Goal: Communication & Community: Answer question/provide support

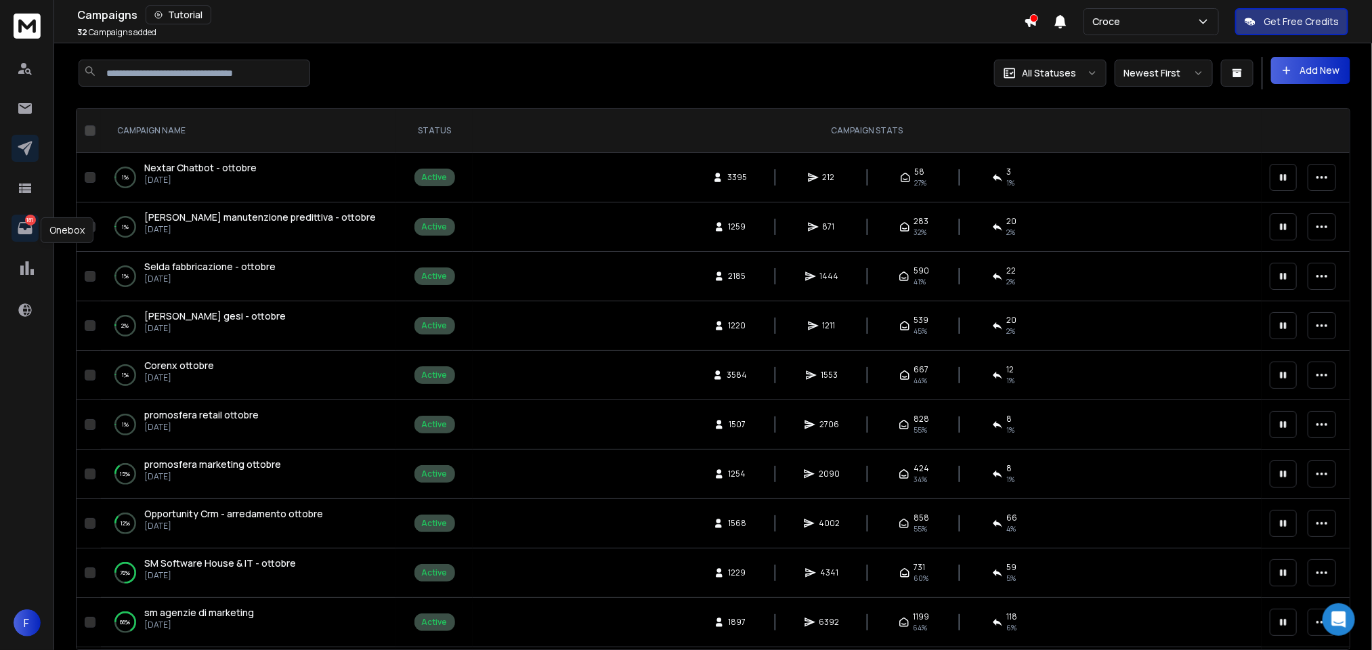
drag, startPoint x: 0, startPoint y: 0, endPoint x: 27, endPoint y: 230, distance: 231.1
click at [27, 230] on icon at bounding box center [25, 228] width 16 height 16
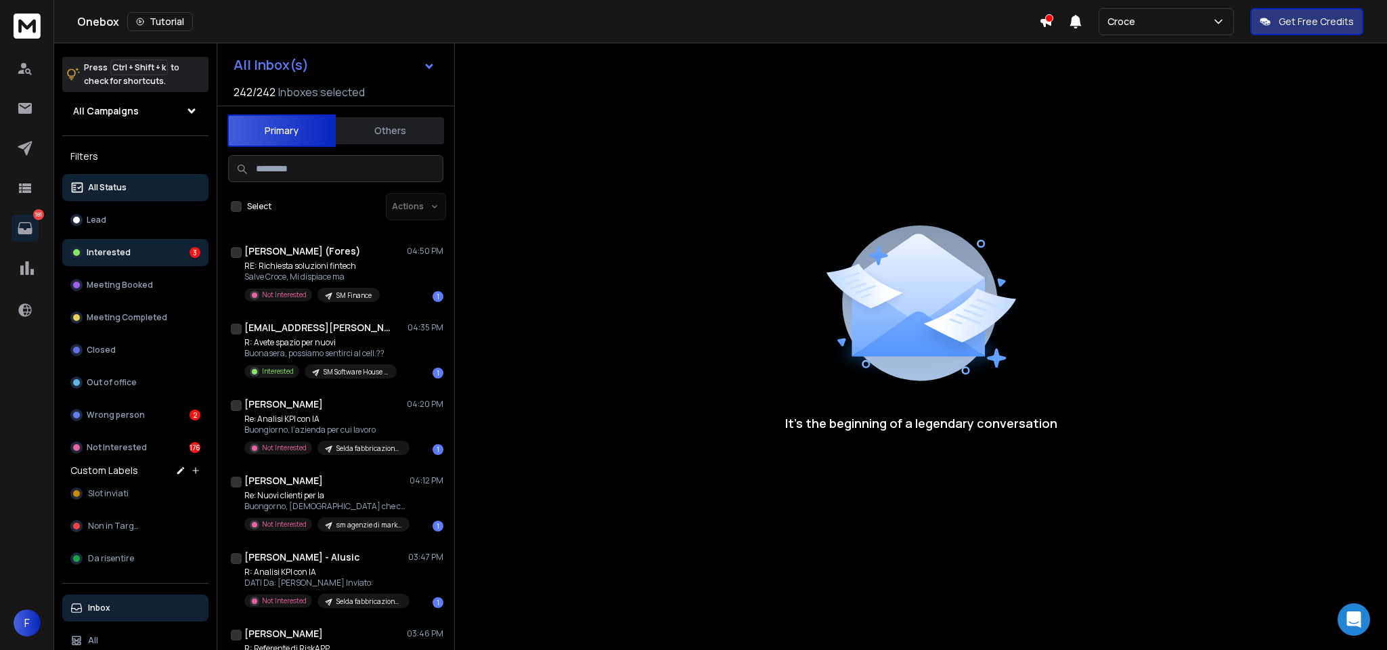
click at [135, 256] on button "Interested 3" at bounding box center [135, 252] width 146 height 27
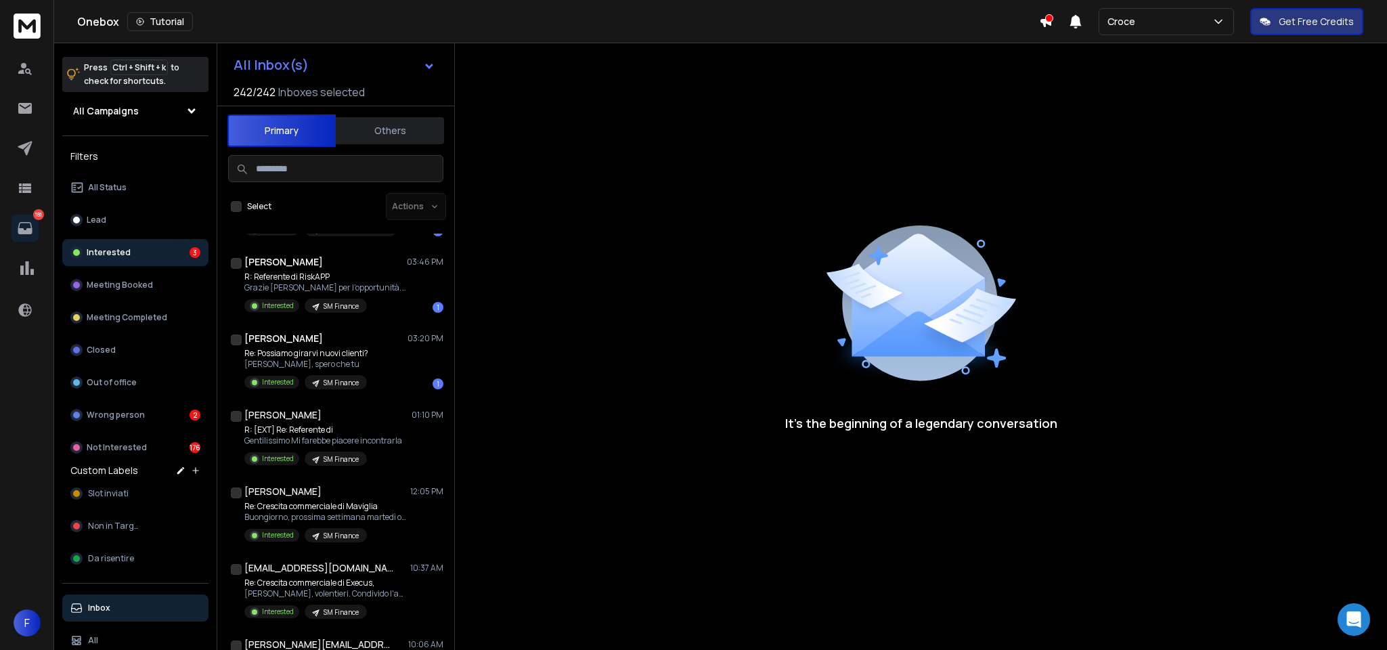
scroll to position [75, 0]
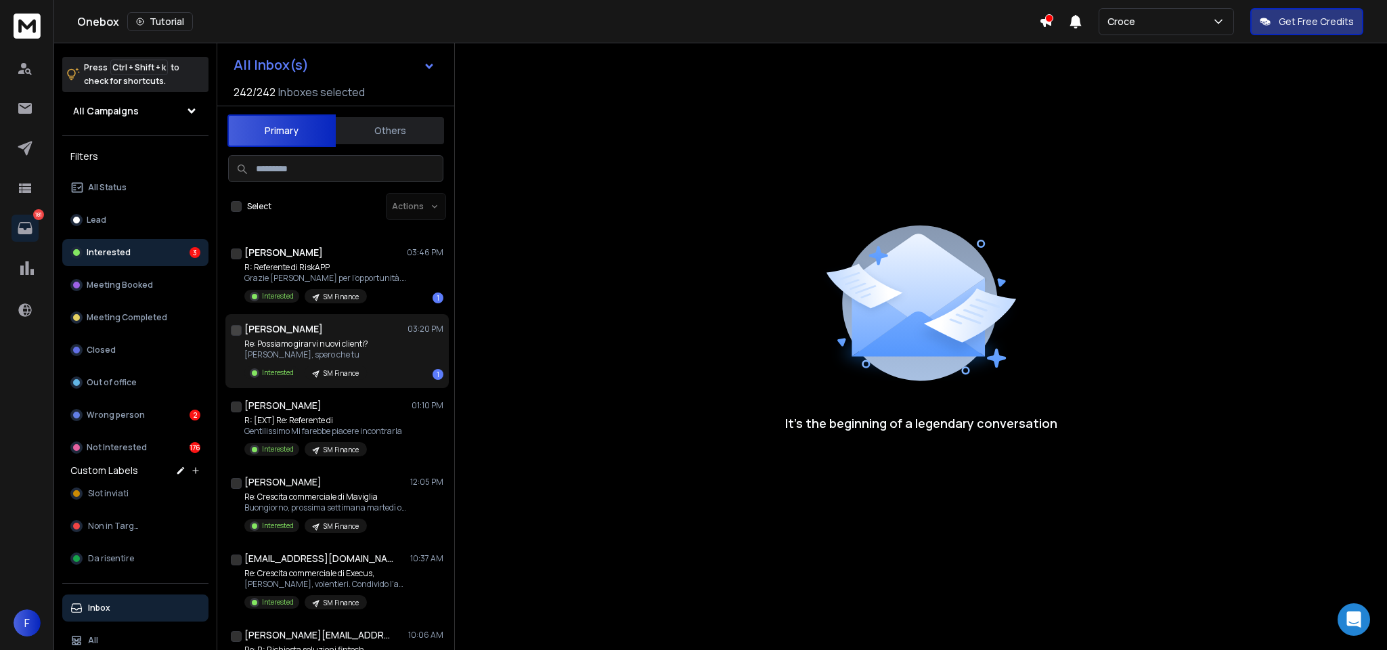
click at [393, 353] on div "Re: Possiamo girarvi nuovi clienti? Buonasera Francesco, spero che tu Intereste…" at bounding box center [343, 359] width 199 height 41
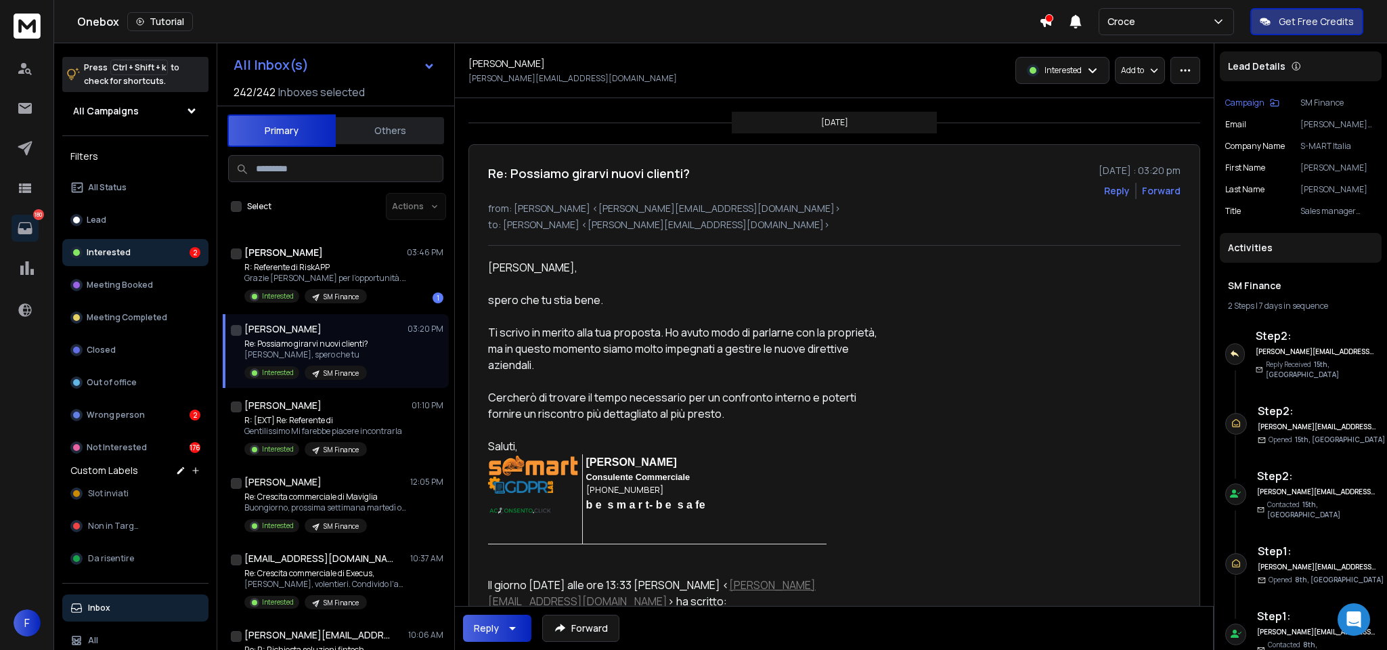
click at [1072, 71] on p "Interested" at bounding box center [1063, 70] width 37 height 11
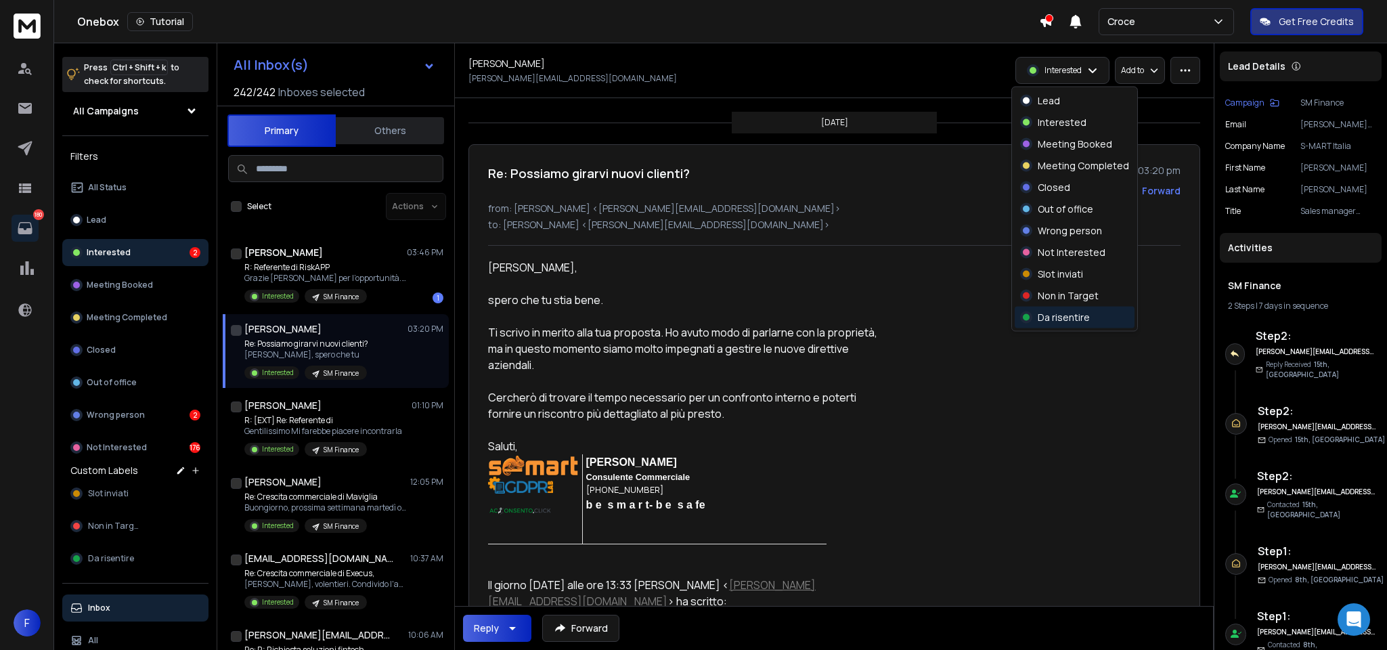
click at [1083, 319] on p "Da risentire" at bounding box center [1064, 318] width 52 height 14
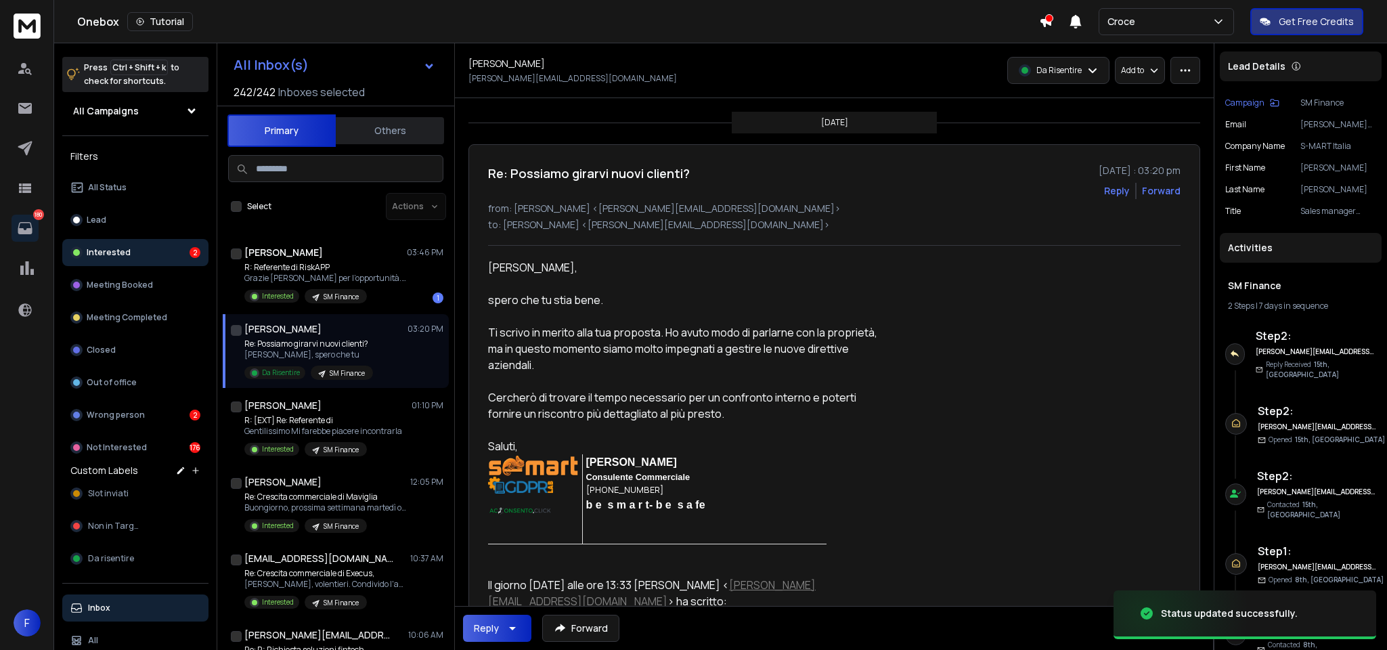
scroll to position [0, 0]
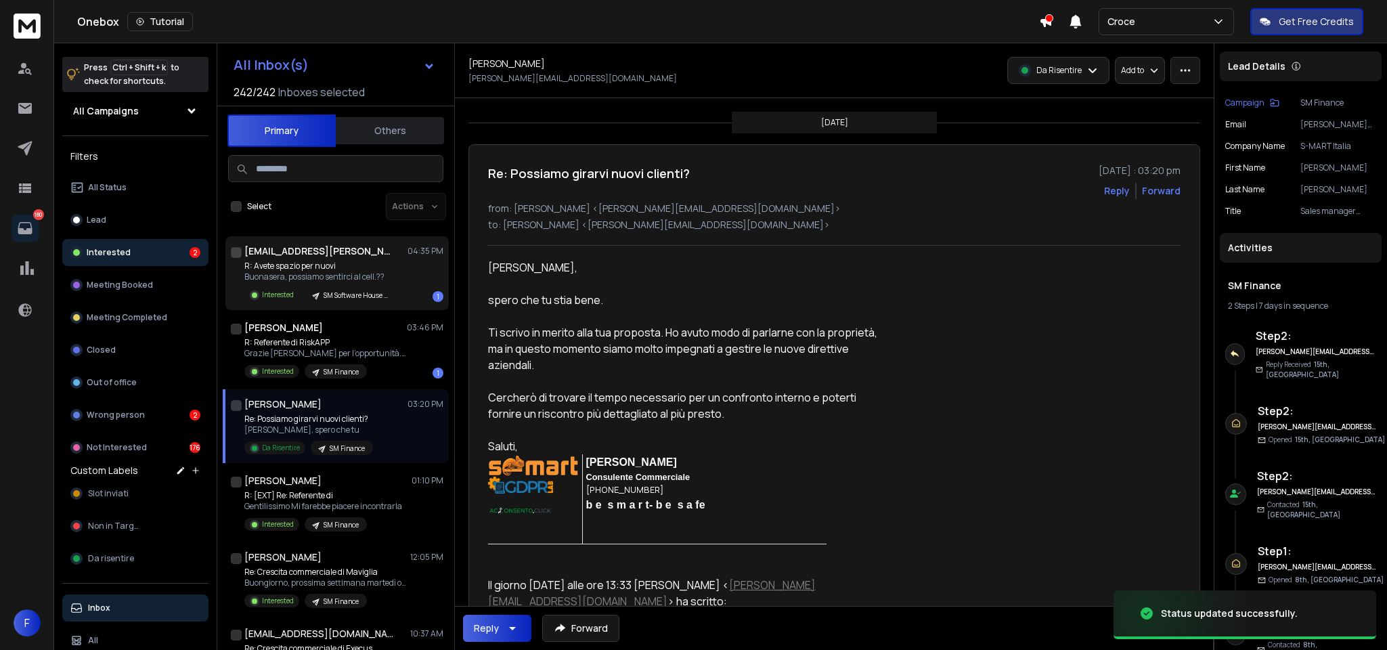
click at [423, 266] on div "R: Avete spazio per nuovi Buonasera, possiamo sentirci al cell.?? Interested SM…" at bounding box center [343, 281] width 199 height 41
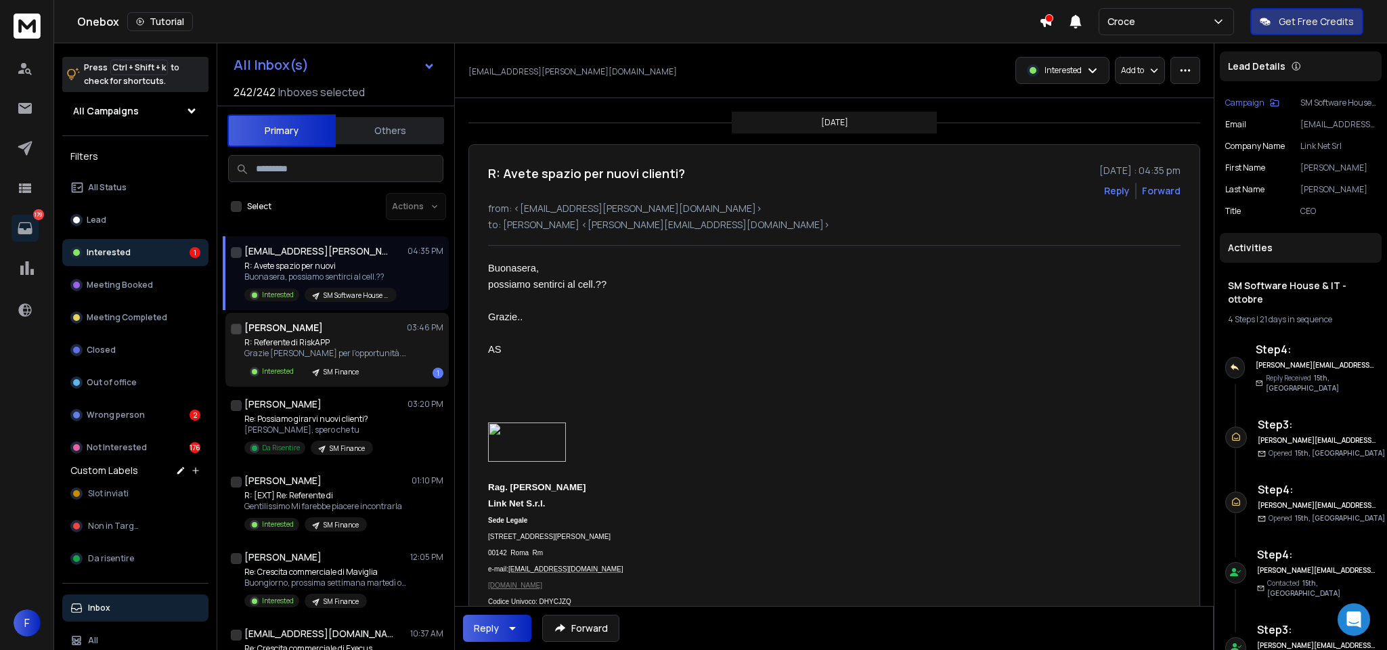
click at [407, 357] on div "R: Referente di RiskAPP Grazie Francesco per l’opportunità. Possiamo Interested…" at bounding box center [343, 357] width 199 height 41
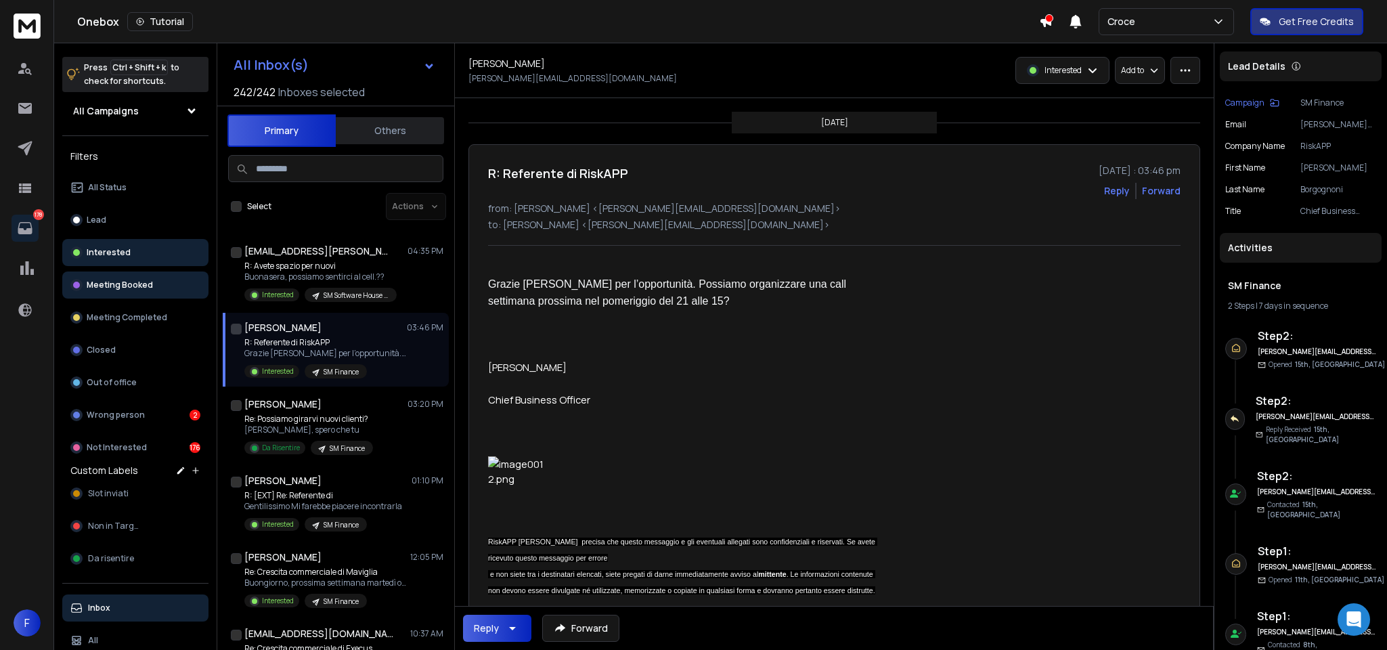
click at [179, 289] on button "Meeting Booked" at bounding box center [135, 284] width 146 height 27
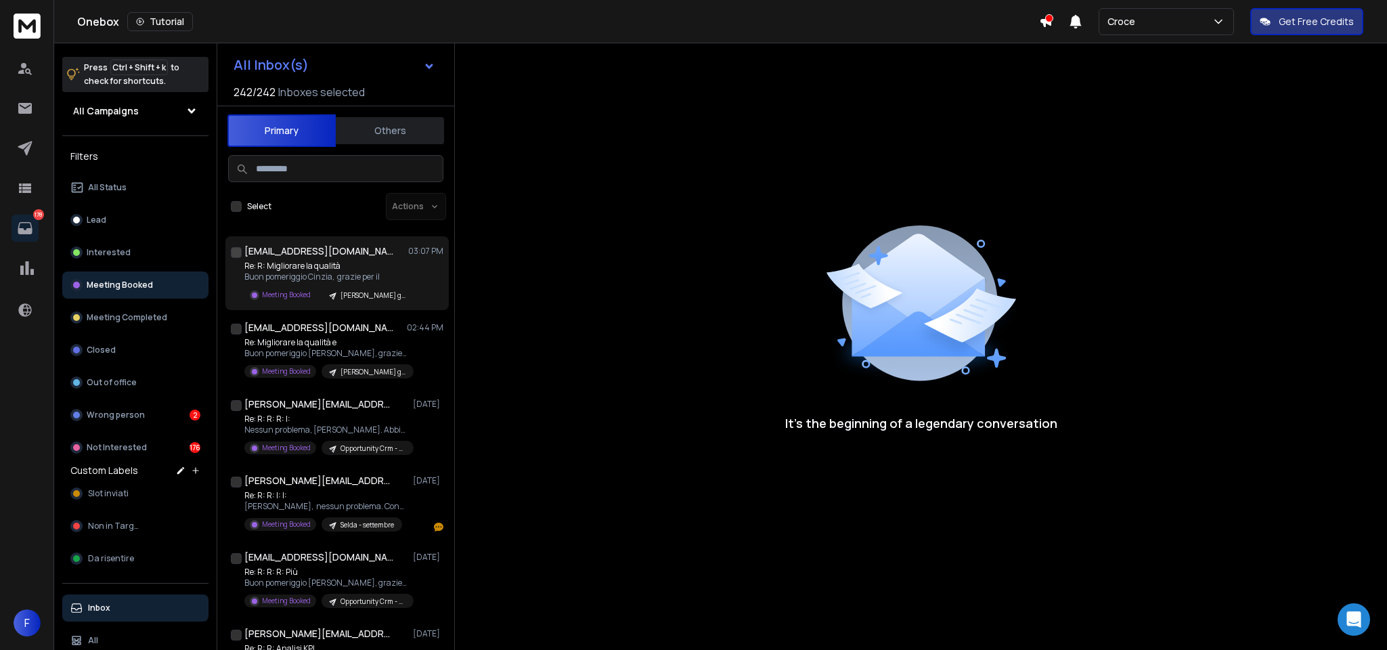
click at [400, 305] on div "cverde@ecoconsult.it 03:07 PM Re: R: Migliorare la qualità Buon pomeriggio Cinz…" at bounding box center [336, 273] width 223 height 74
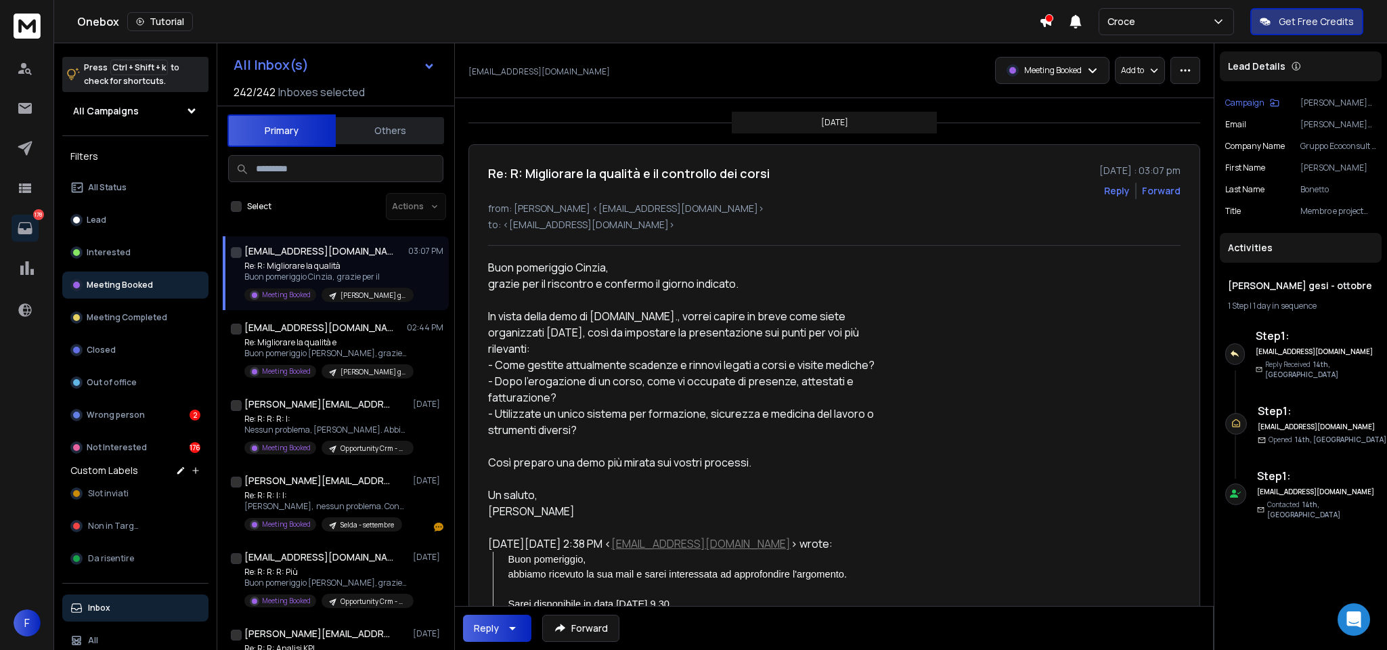
click at [1325, 145] on p "Gruppo Ecoconsult | Sicurezza sul Lavoro | Ambiente | Qualità | Privacy | Consu…" at bounding box center [1339, 146] width 76 height 11
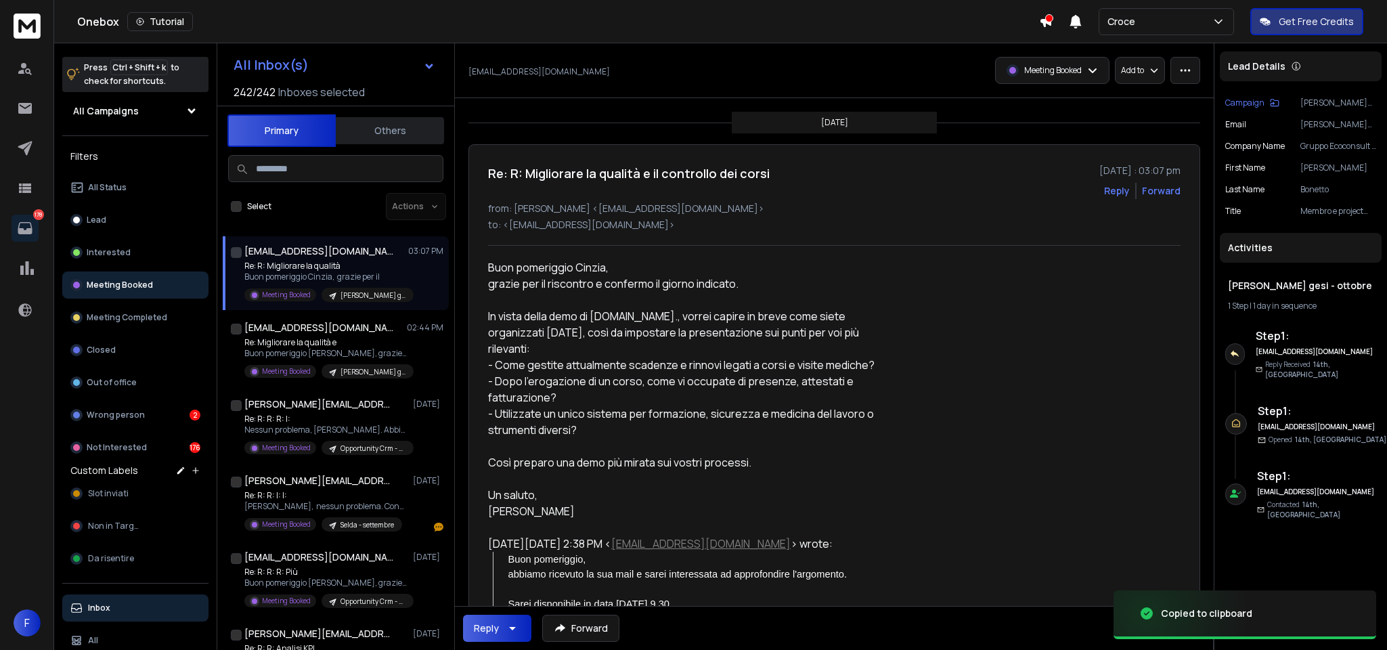
click at [695, 373] on div "- Dopo l’erogazione di un corso, come vi occupate di presenze, attestati e fatt…" at bounding box center [685, 389] width 395 height 32
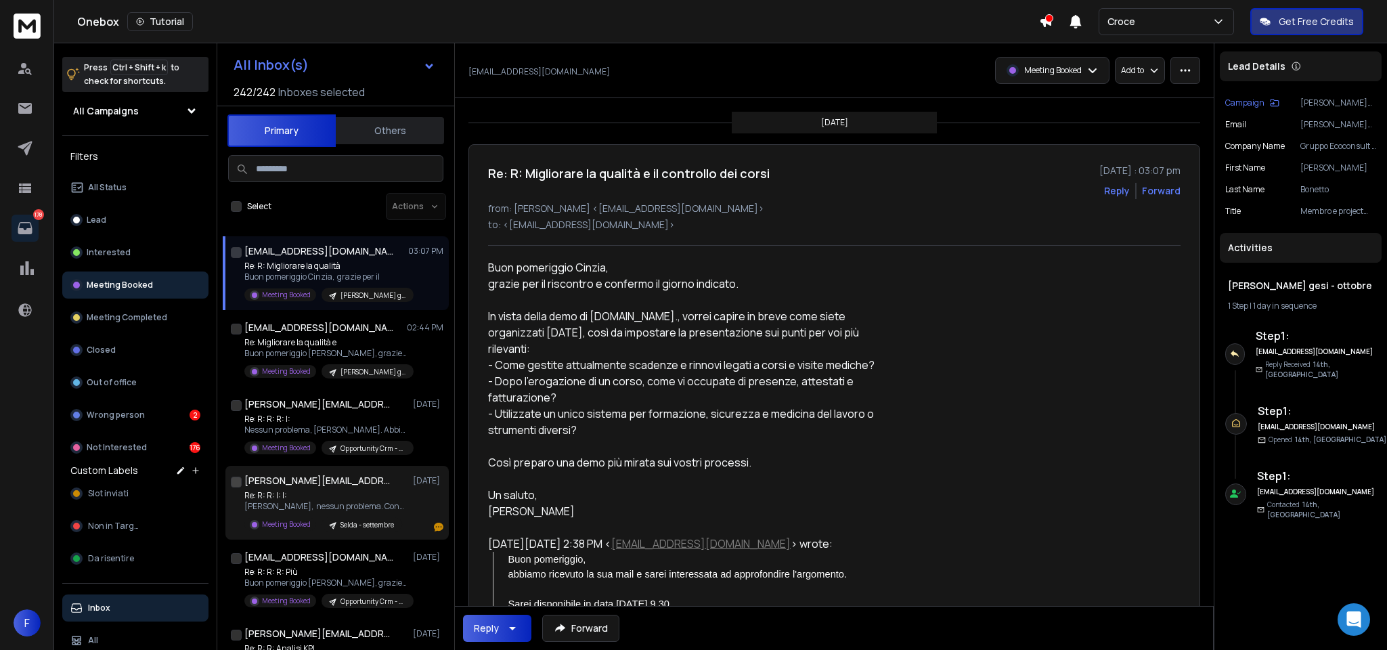
click at [388, 490] on p "Re: R: R: I: I:" at bounding box center [325, 495] width 162 height 11
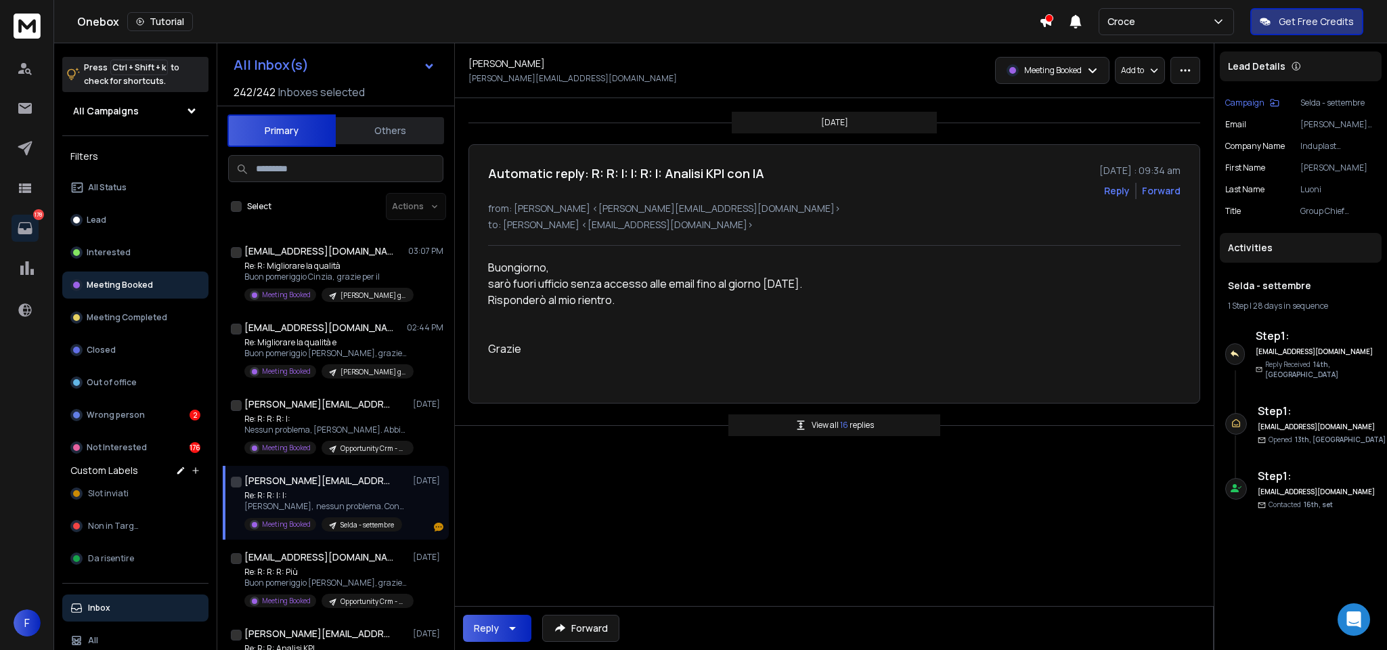
click at [175, 201] on div "All Status Lead Interested Meeting Booked Meeting Completed Closed Out of offic…" at bounding box center [135, 317] width 146 height 287
click at [160, 286] on button "Meeting Booked" at bounding box center [135, 284] width 146 height 27
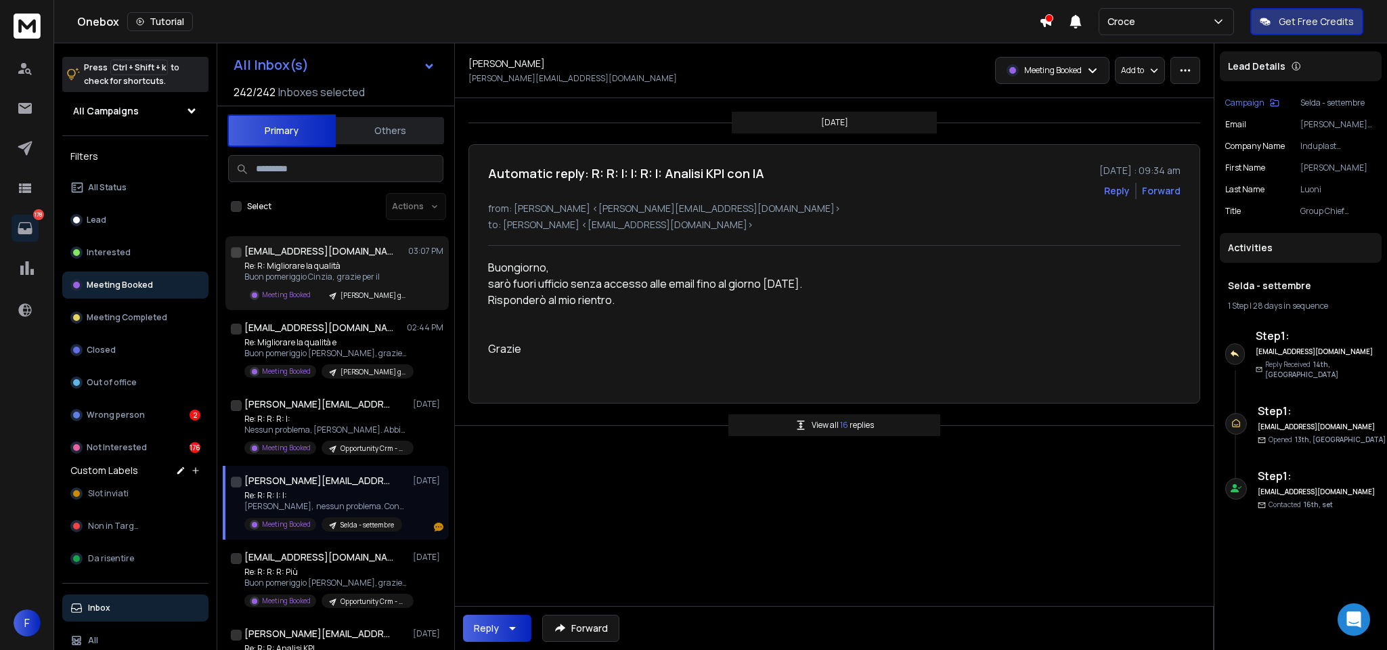
click at [309, 266] on p "Re: R: Migliorare la qualità" at bounding box center [325, 266] width 162 height 11
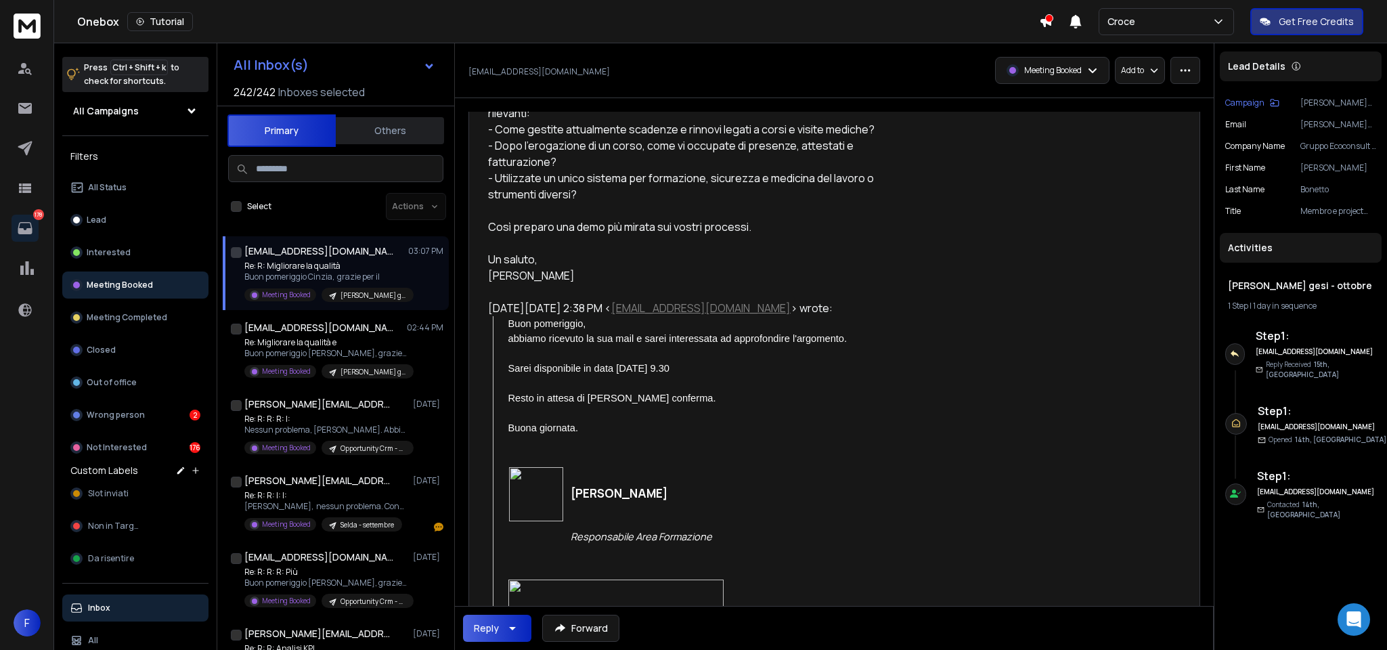
scroll to position [242, 0]
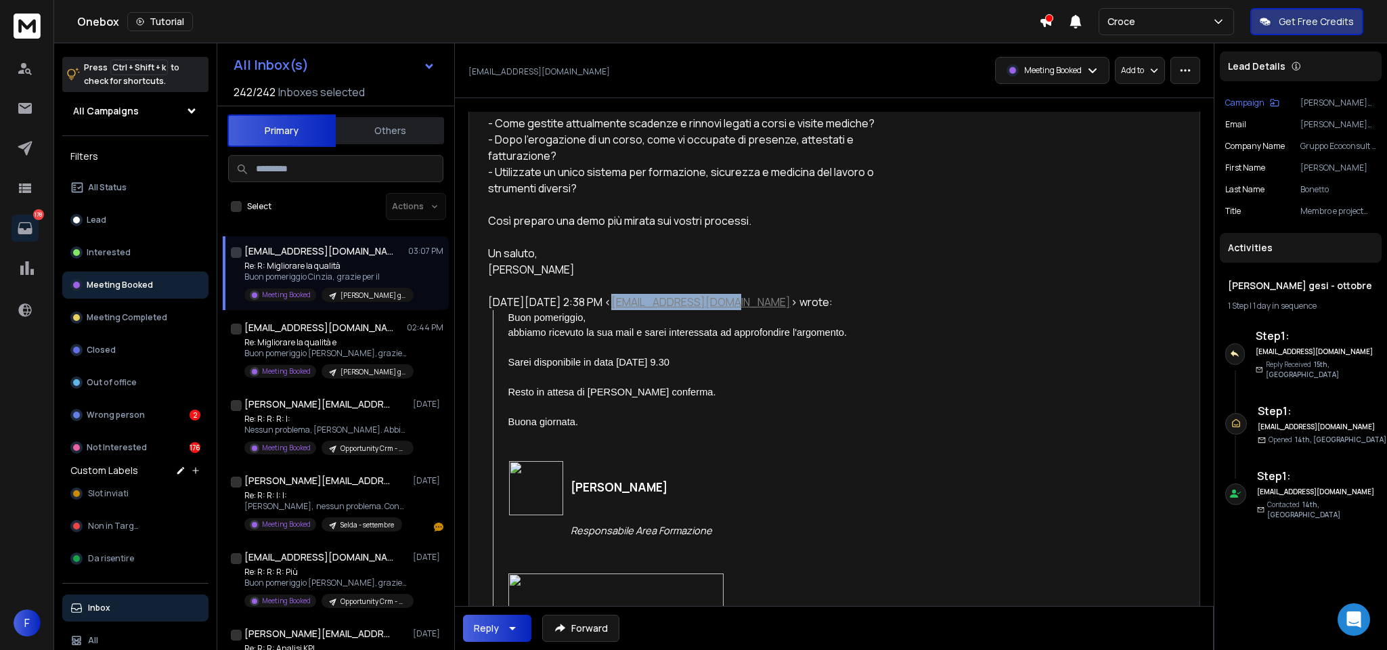
drag, startPoint x: 785, startPoint y: 285, endPoint x: 676, endPoint y: 279, distance: 108.5
click at [676, 294] on div "On Tuesday, Oct 14, 2025 at 2:38 PM < cverde@ecoconsult.it > wrote:" at bounding box center [685, 302] width 395 height 16
copy link "[EMAIL_ADDRESS][DOMAIN_NAME]"
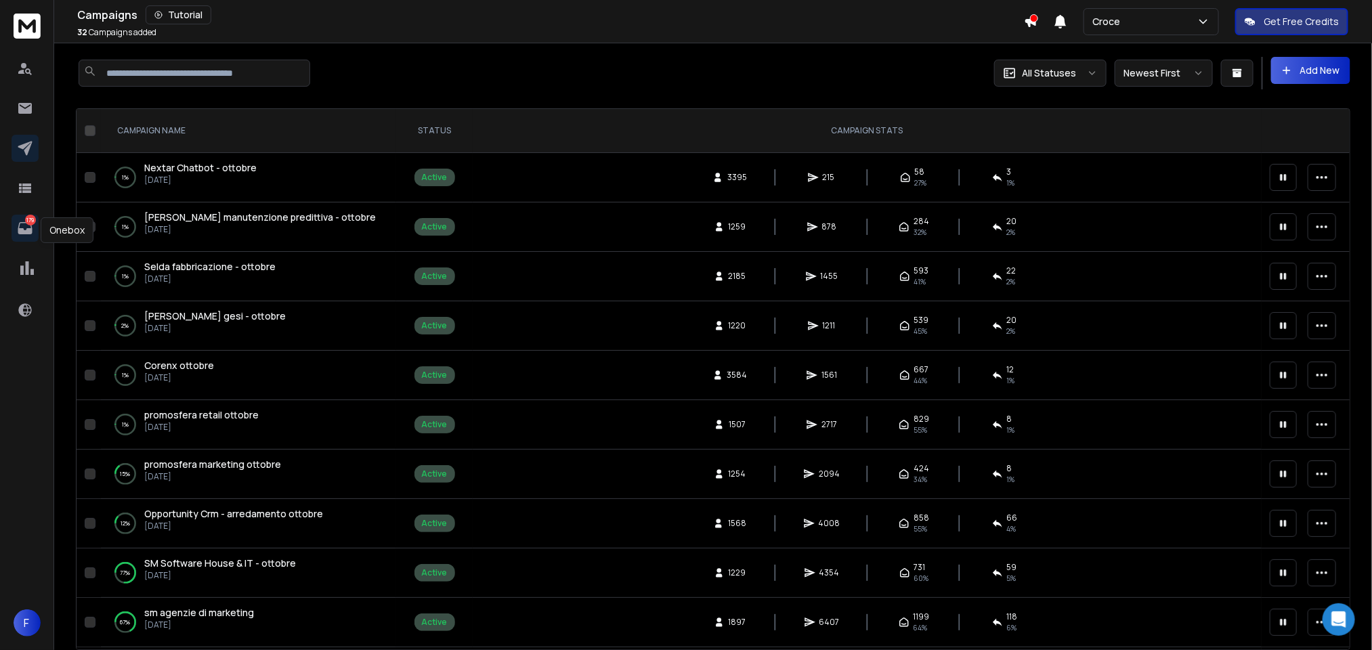
click at [27, 234] on icon at bounding box center [25, 228] width 14 height 12
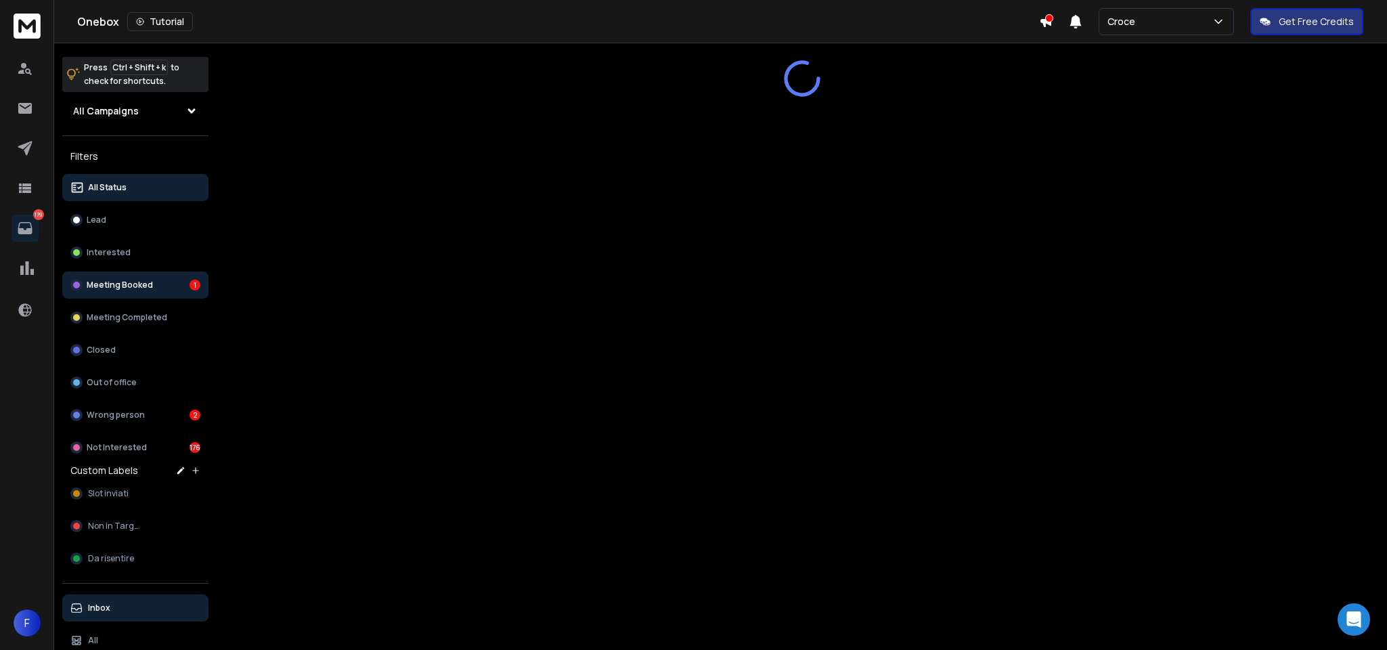
click at [154, 291] on button "Meeting Booked 1" at bounding box center [135, 284] width 146 height 27
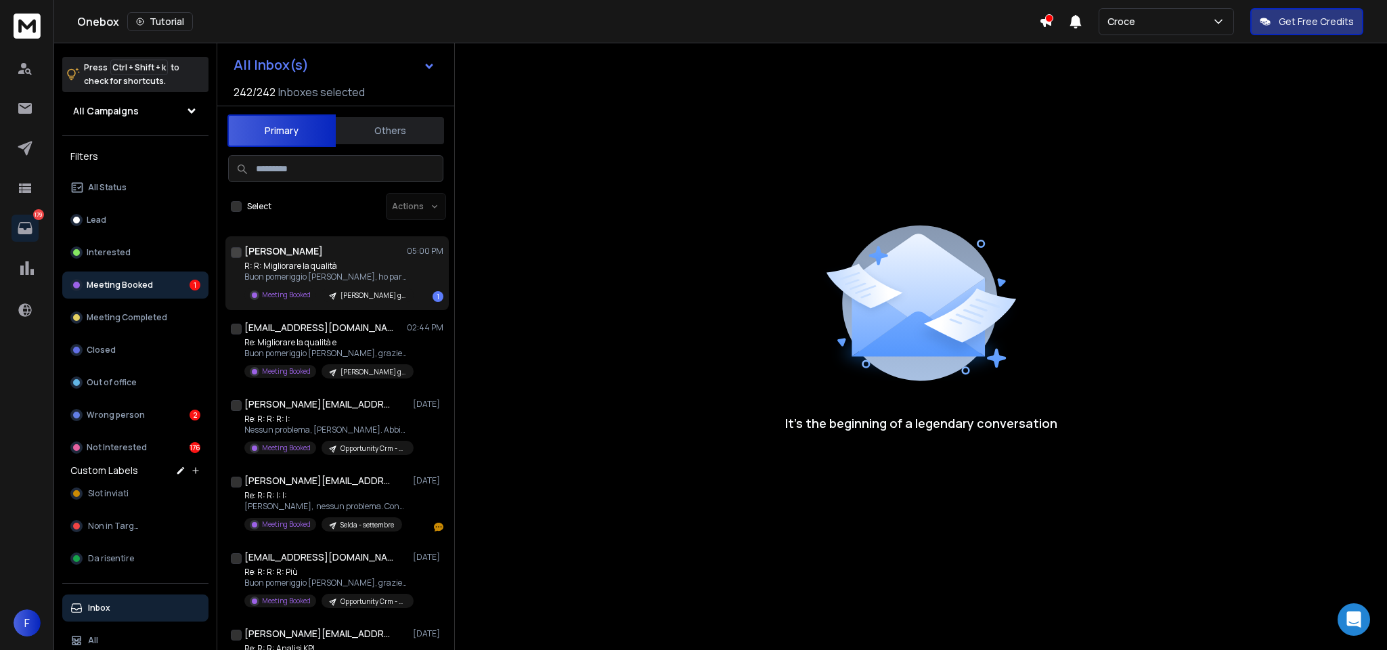
click at [382, 293] on p "[PERSON_NAME] gesi - ottobre" at bounding box center [373, 295] width 65 height 10
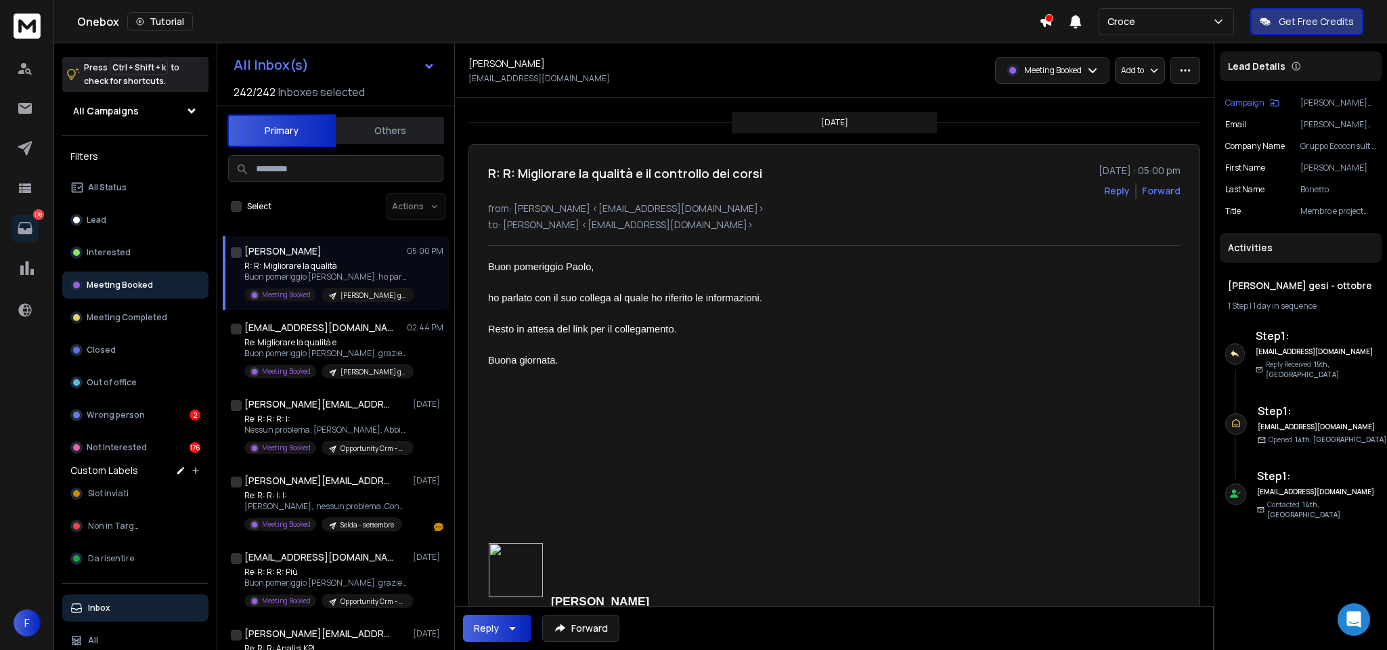
click at [504, 620] on icon "button" at bounding box center [512, 628] width 16 height 16
click at [506, 561] on p "Reply" at bounding box center [497, 566] width 25 height 14
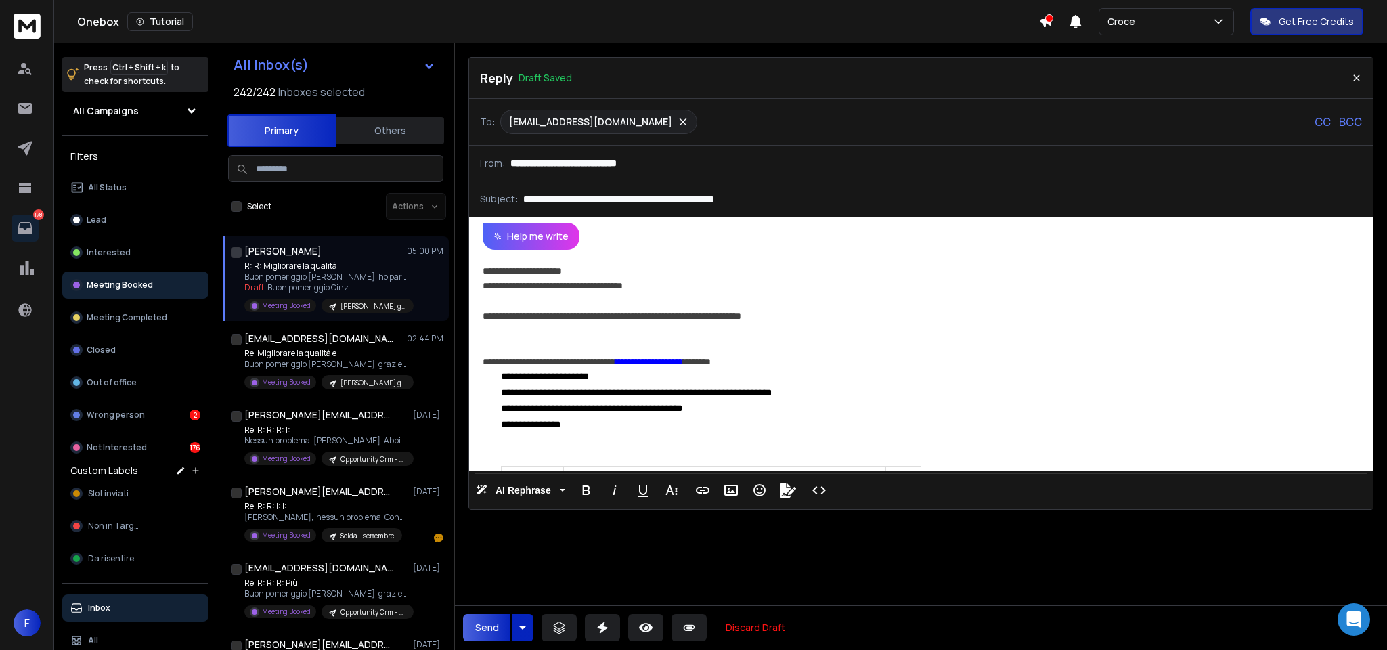
click at [536, 287] on div "**********" at bounding box center [911, 285] width 857 height 15
click at [490, 624] on button "Send" at bounding box center [486, 627] width 47 height 27
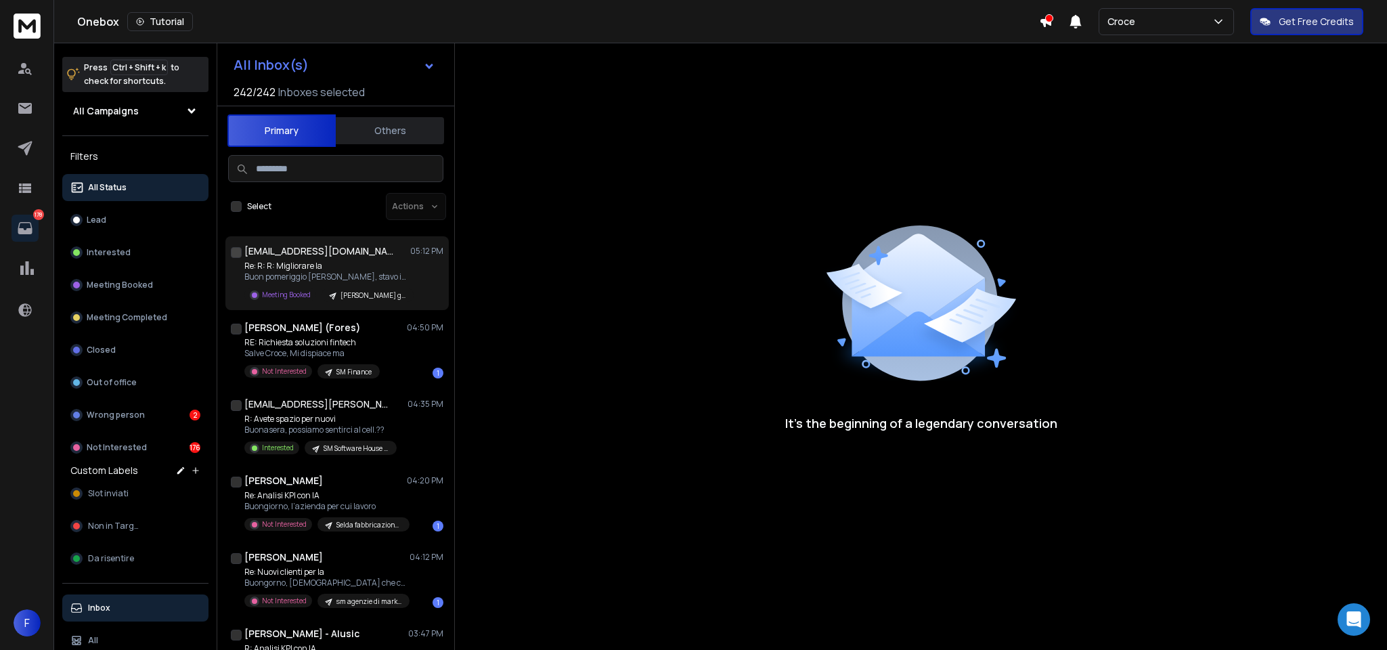
click at [319, 246] on h1 "[EMAIL_ADDRESS][DOMAIN_NAME]" at bounding box center [318, 251] width 149 height 14
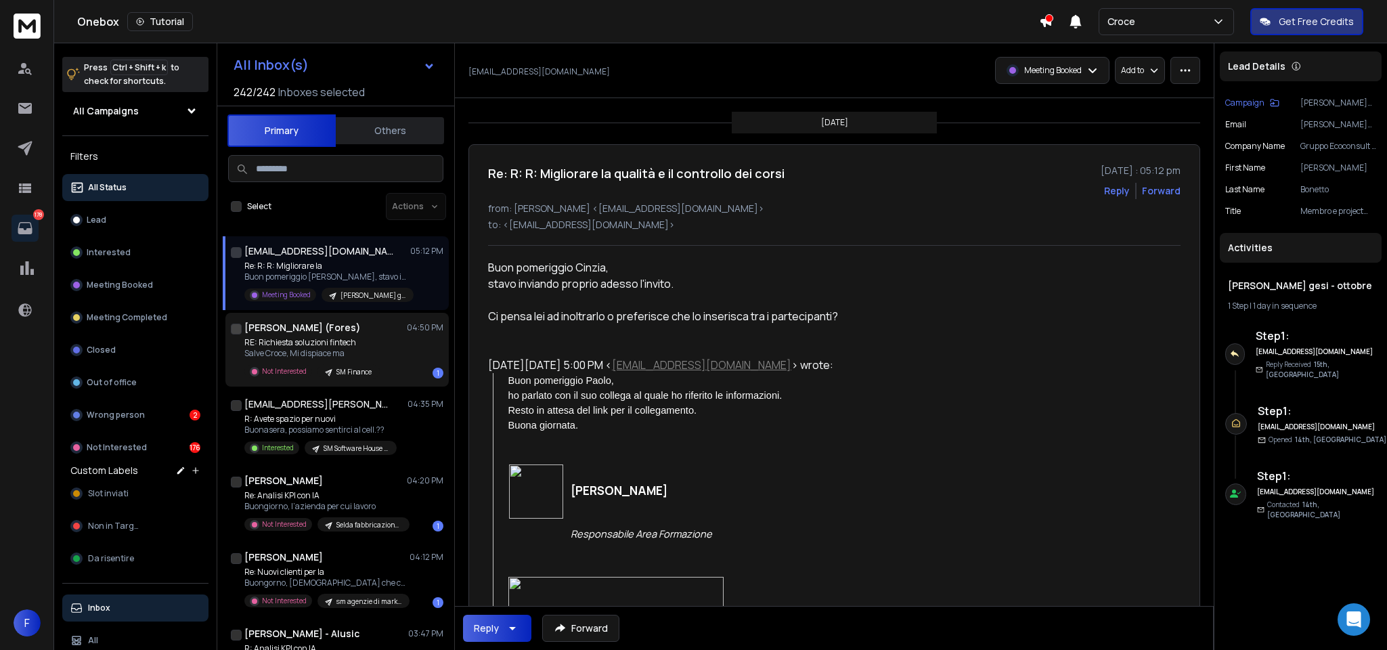
click at [343, 338] on p "RE: Richiesta soluzioni fintech" at bounding box center [311, 342] width 135 height 11
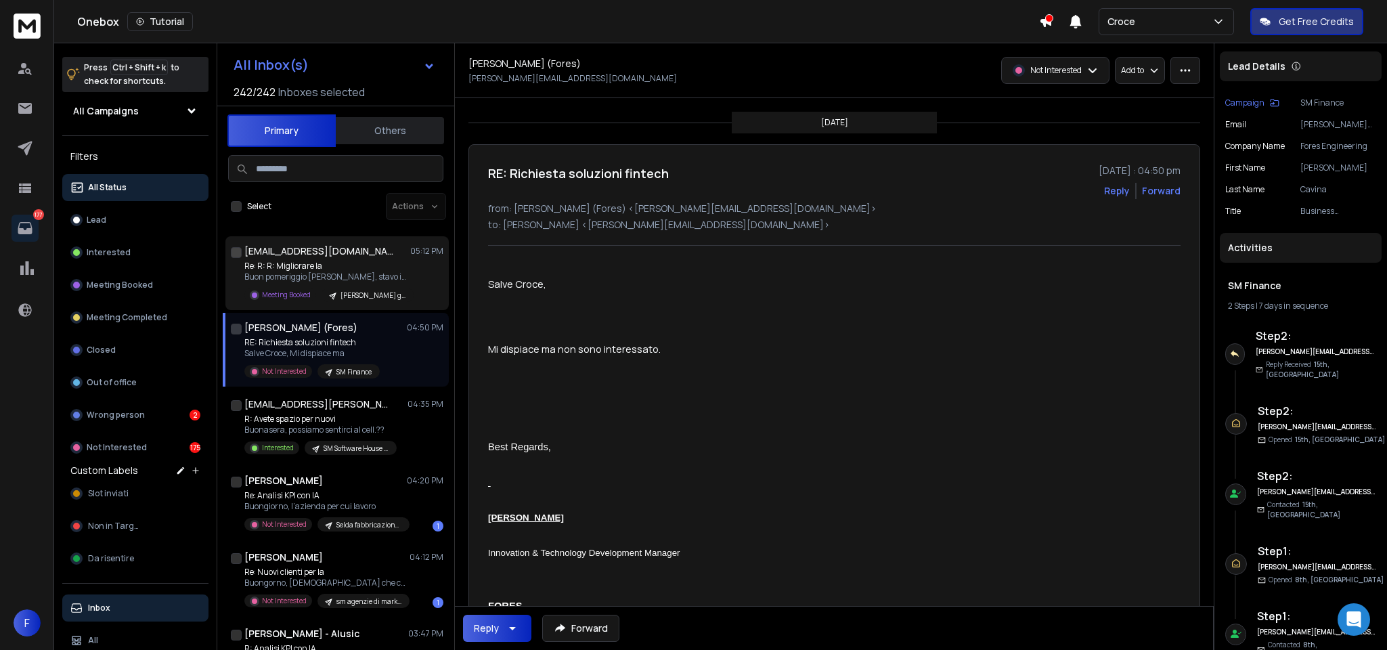
click at [346, 273] on p "Buon pomeriggio Cinzia, stavo inviando proprio" at bounding box center [325, 276] width 162 height 11
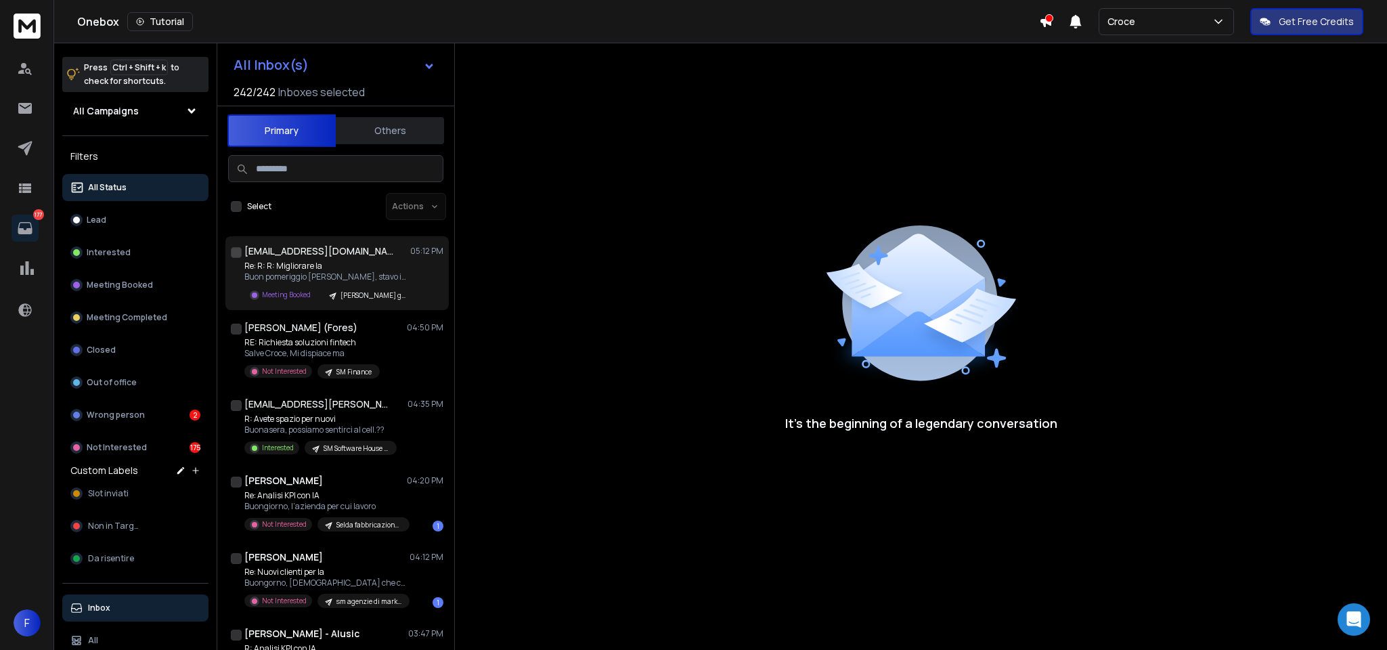
click at [341, 270] on p "Re: R: R: Migliorare la" at bounding box center [325, 266] width 162 height 11
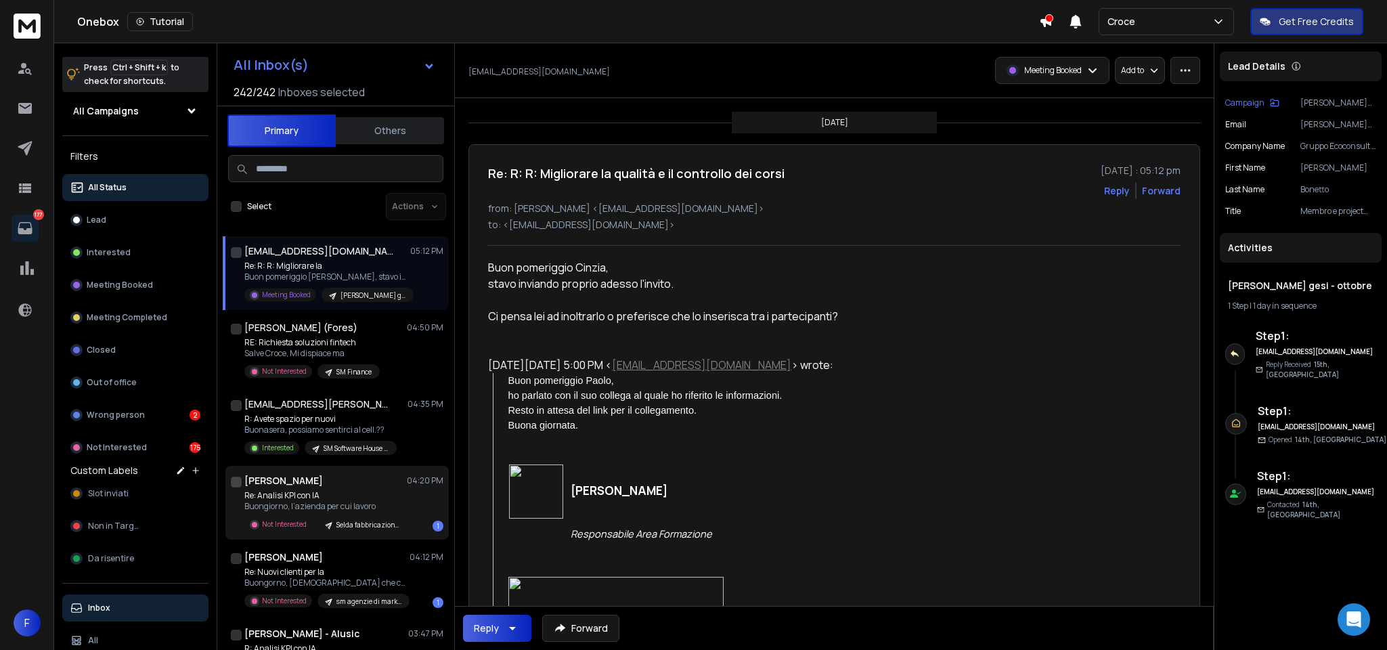
click at [398, 494] on p "Re: Analisi KPI con IA" at bounding box center [325, 495] width 162 height 11
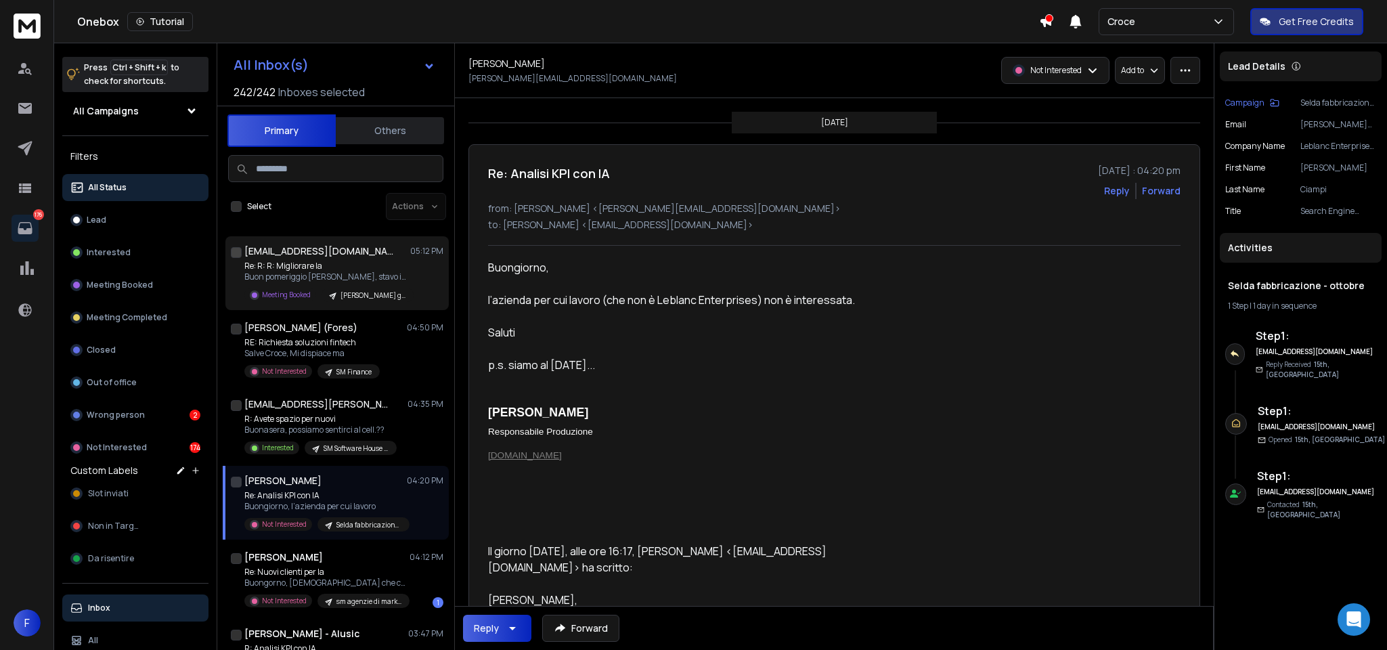
click at [410, 248] on p "05:12 PM" at bounding box center [426, 251] width 33 height 11
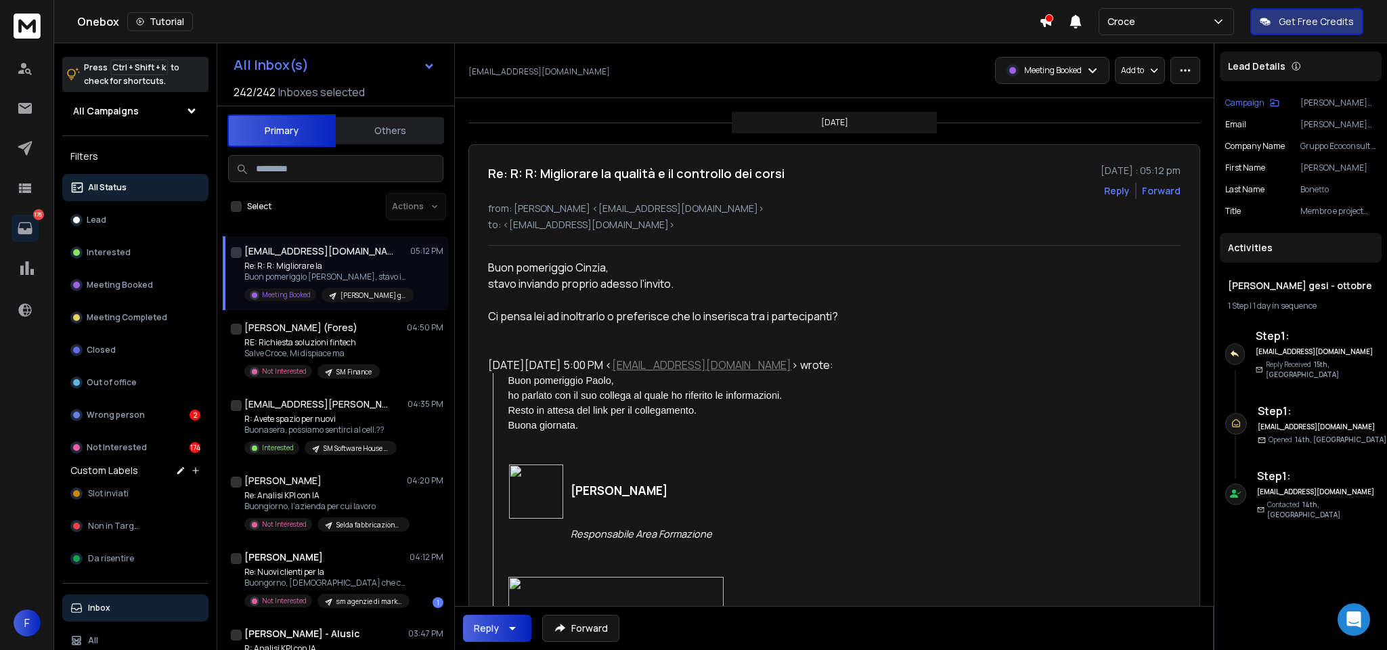
click at [1328, 144] on p "Gruppo Ecoconsult | Sicurezza sul Lavoro | Ambiente | Qualità | Privacy | Consu…" at bounding box center [1339, 146] width 76 height 11
drag, startPoint x: 508, startPoint y: 225, endPoint x: 606, endPoint y: 225, distance: 98.2
click at [606, 225] on p "to: <cverde@ecoconsult.it>" at bounding box center [834, 225] width 693 height 14
copy p "[EMAIL_ADDRESS][DOMAIN_NAME]"
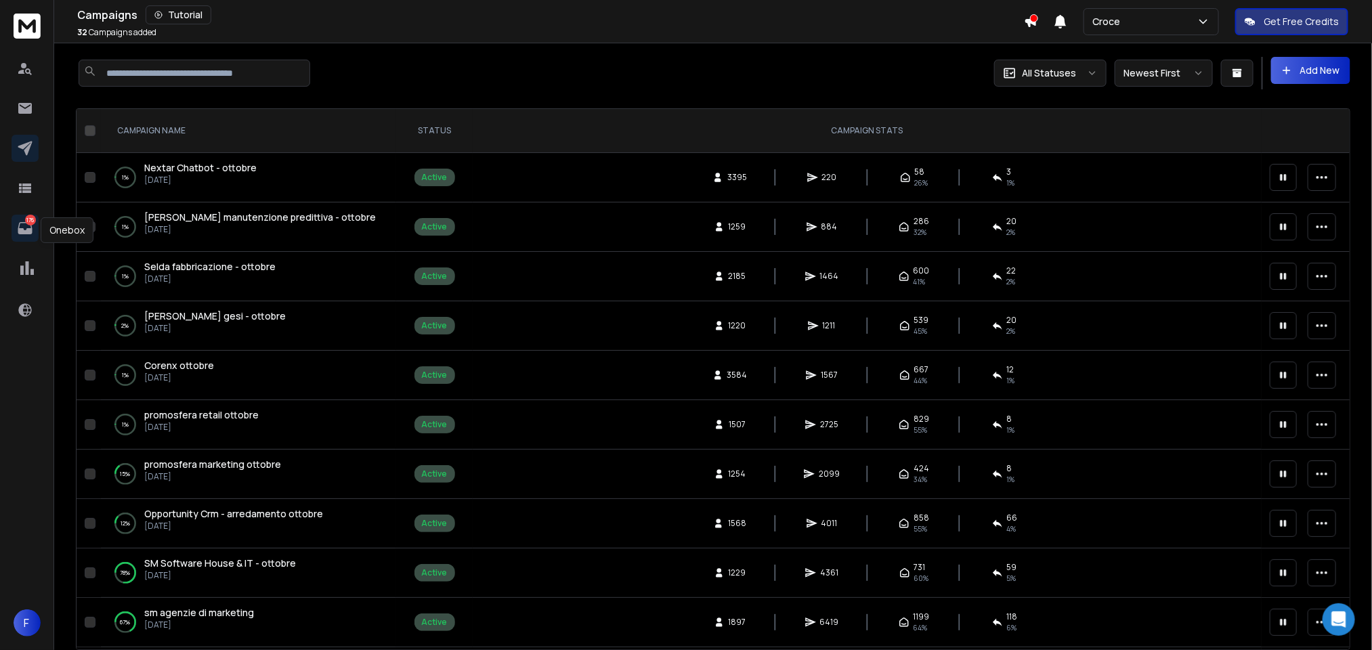
click at [27, 232] on icon at bounding box center [25, 228] width 14 height 12
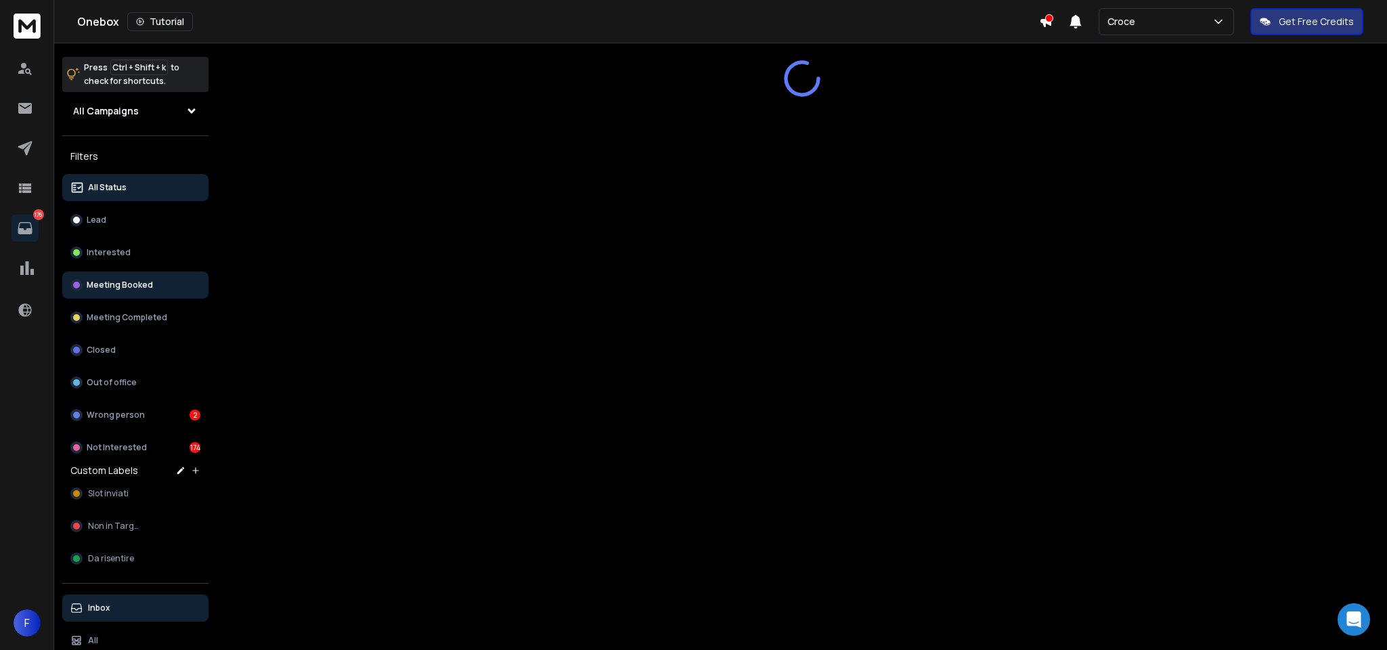
click at [162, 292] on div "All Status Lead Interested Meeting Booked Meeting Completed Closed Out of offic…" at bounding box center [135, 317] width 146 height 287
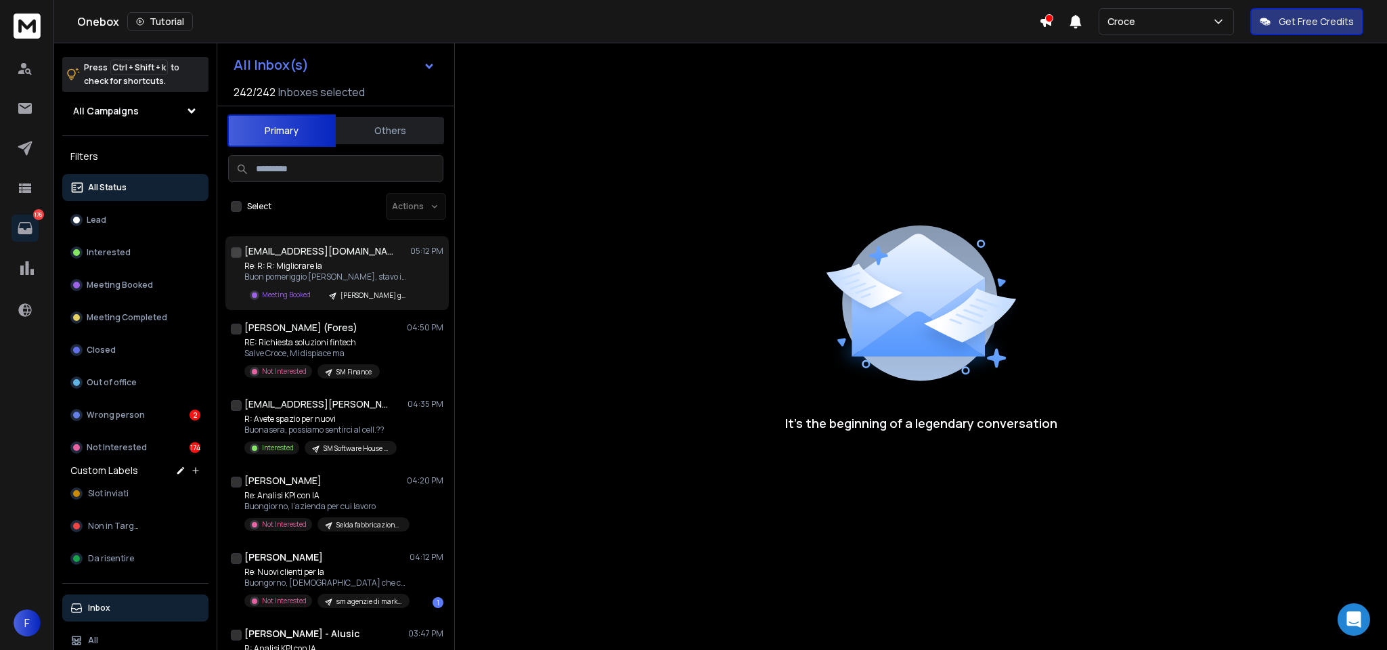
click at [414, 263] on div "Re: R: R: Migliorare la Buon pomeriggio Cinzia, stavo inviando proprio Meeting …" at bounding box center [328, 281] width 169 height 41
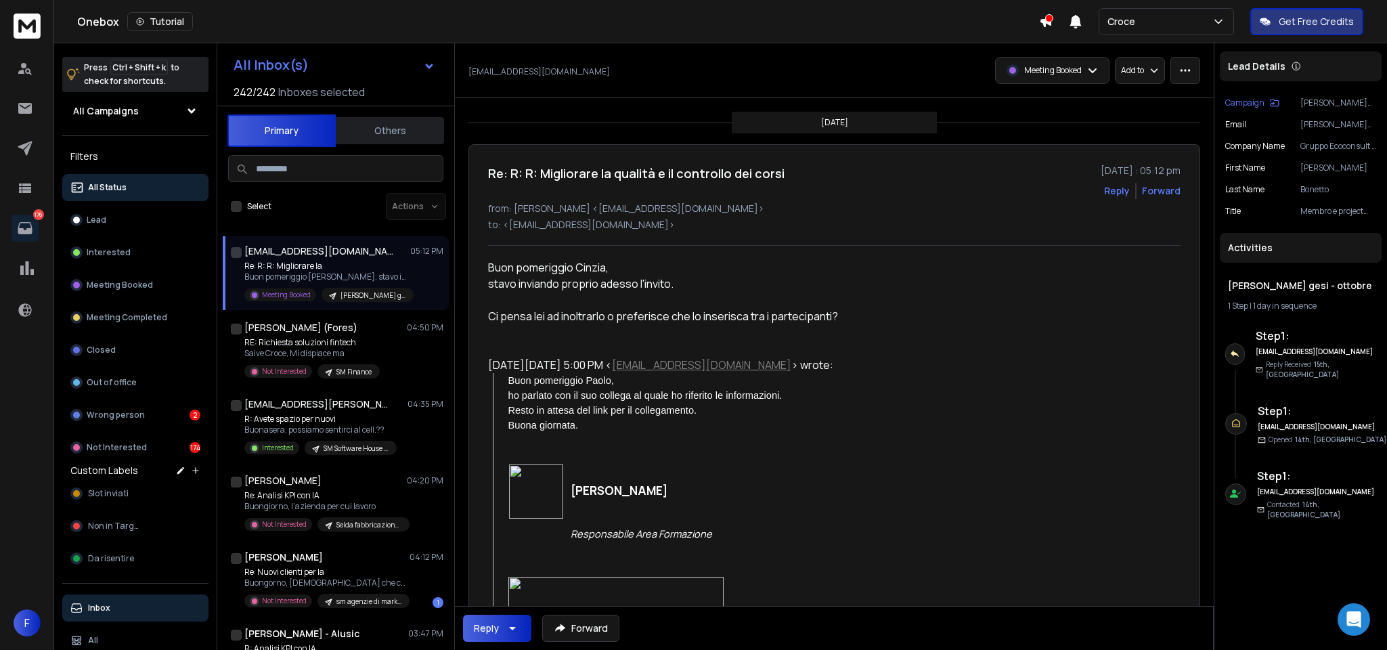
click at [1115, 188] on button "Reply" at bounding box center [1117, 191] width 26 height 14
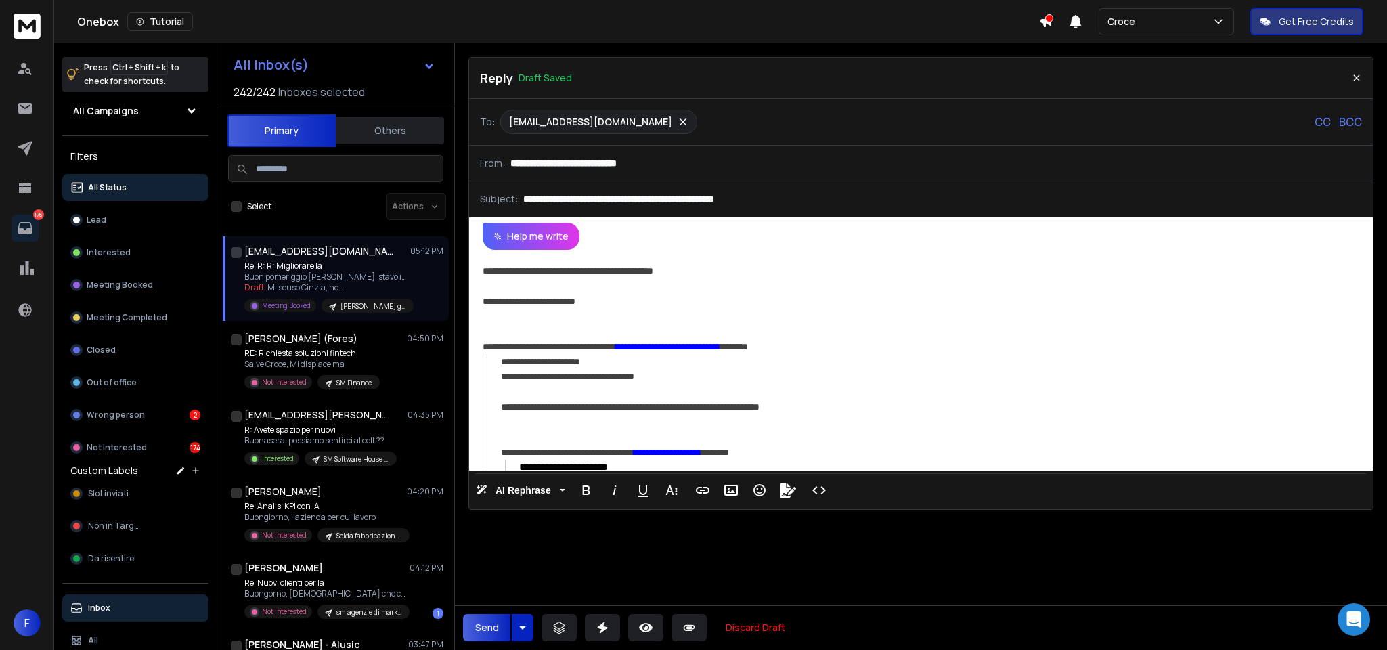
click at [492, 628] on button "Send" at bounding box center [486, 627] width 47 height 27
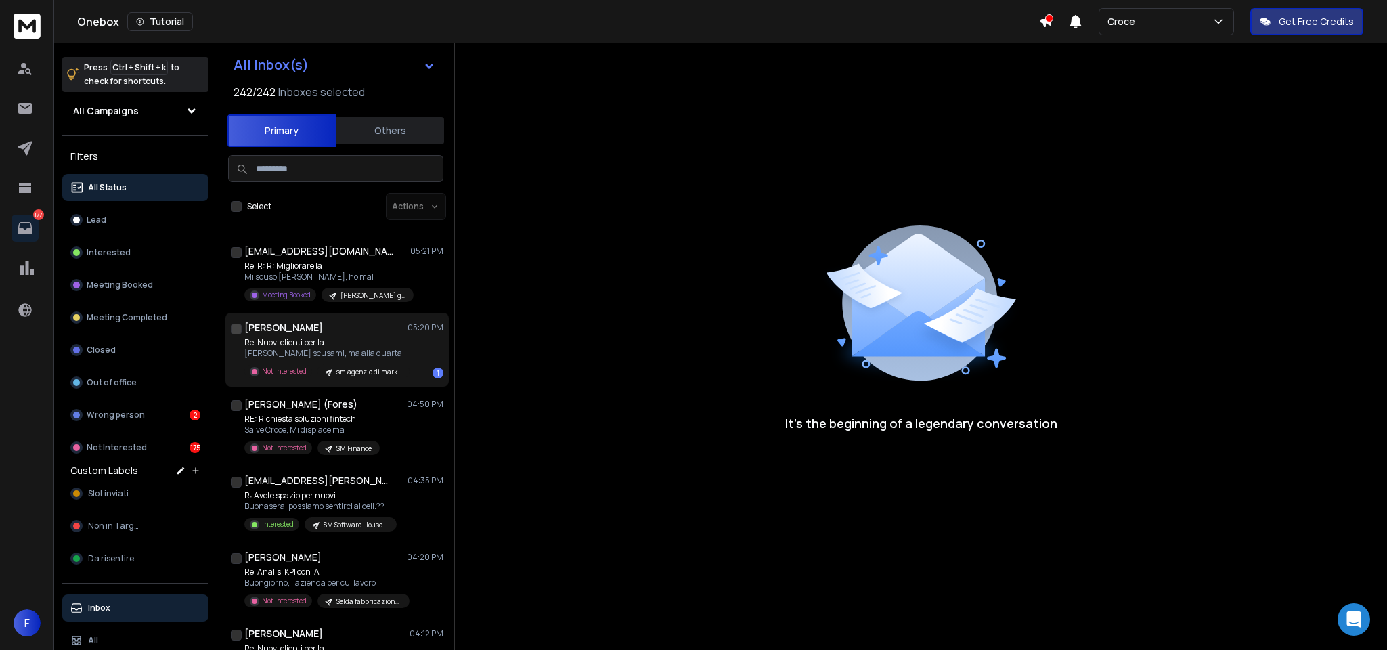
click at [346, 331] on div "[PERSON_NAME] 05:20 PM" at bounding box center [343, 328] width 199 height 14
